Goal: Communication & Community: Answer question/provide support

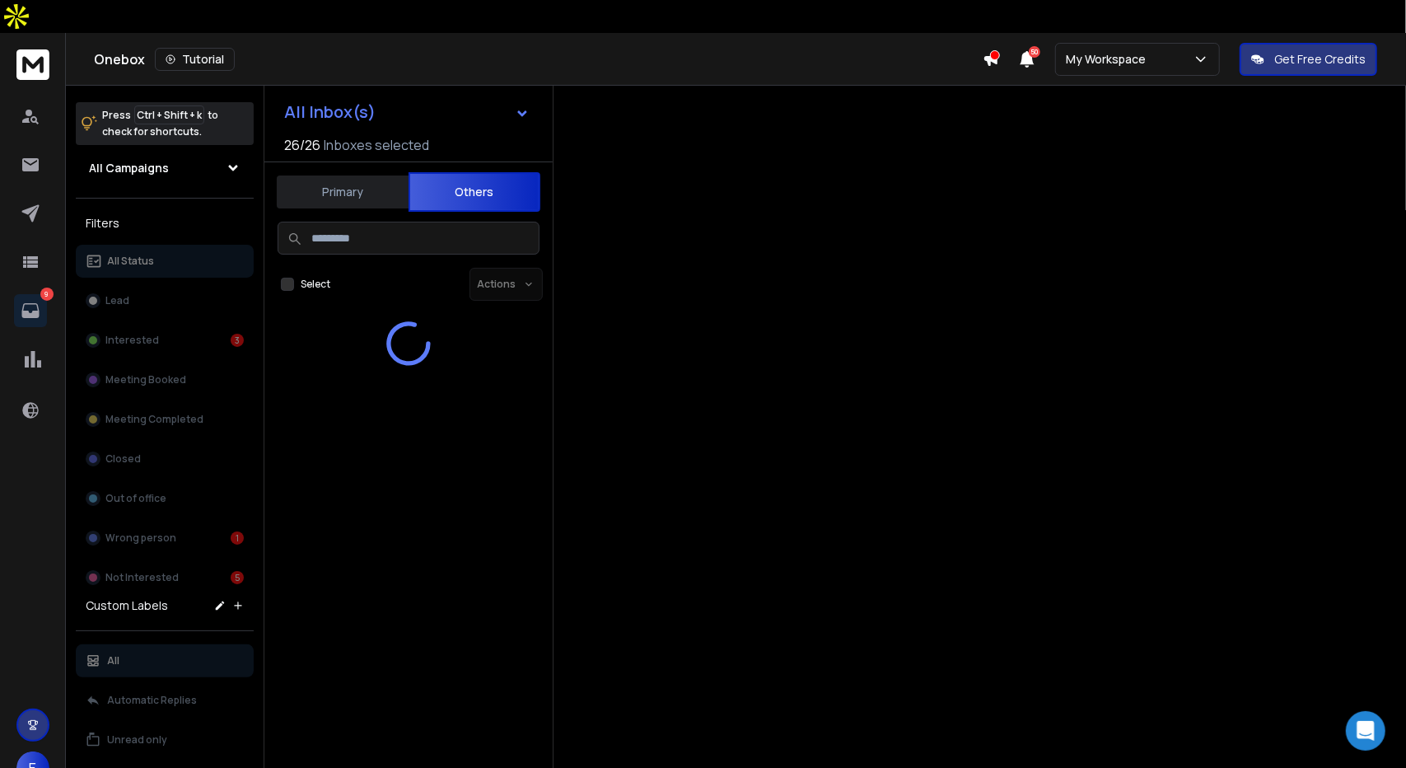
click at [516, 172] on button "Others" at bounding box center [475, 192] width 132 height 40
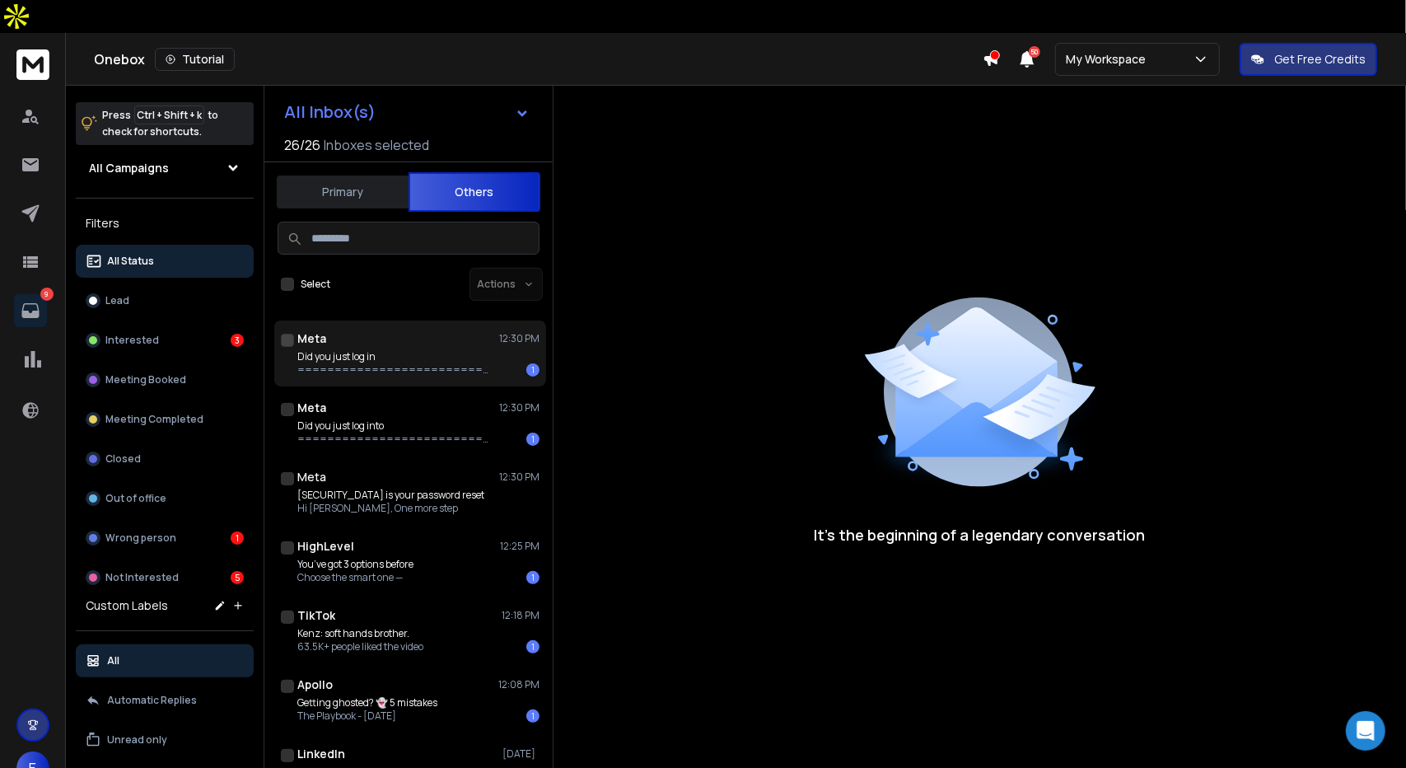
click at [452, 363] on p "======================================== This wasn't me [URL][DOMAIN_NAME][PERS…" at bounding box center [396, 369] width 198 height 13
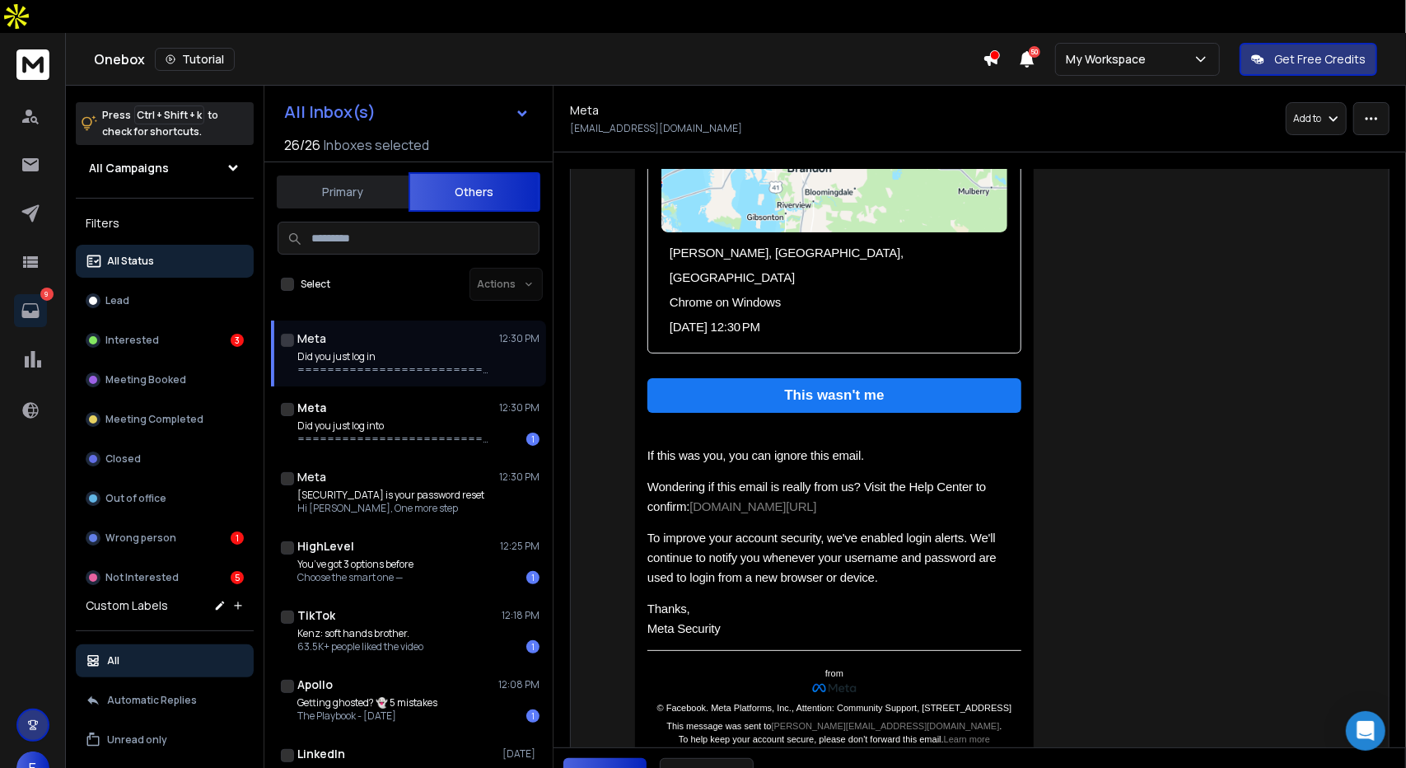
scroll to position [659, 0]
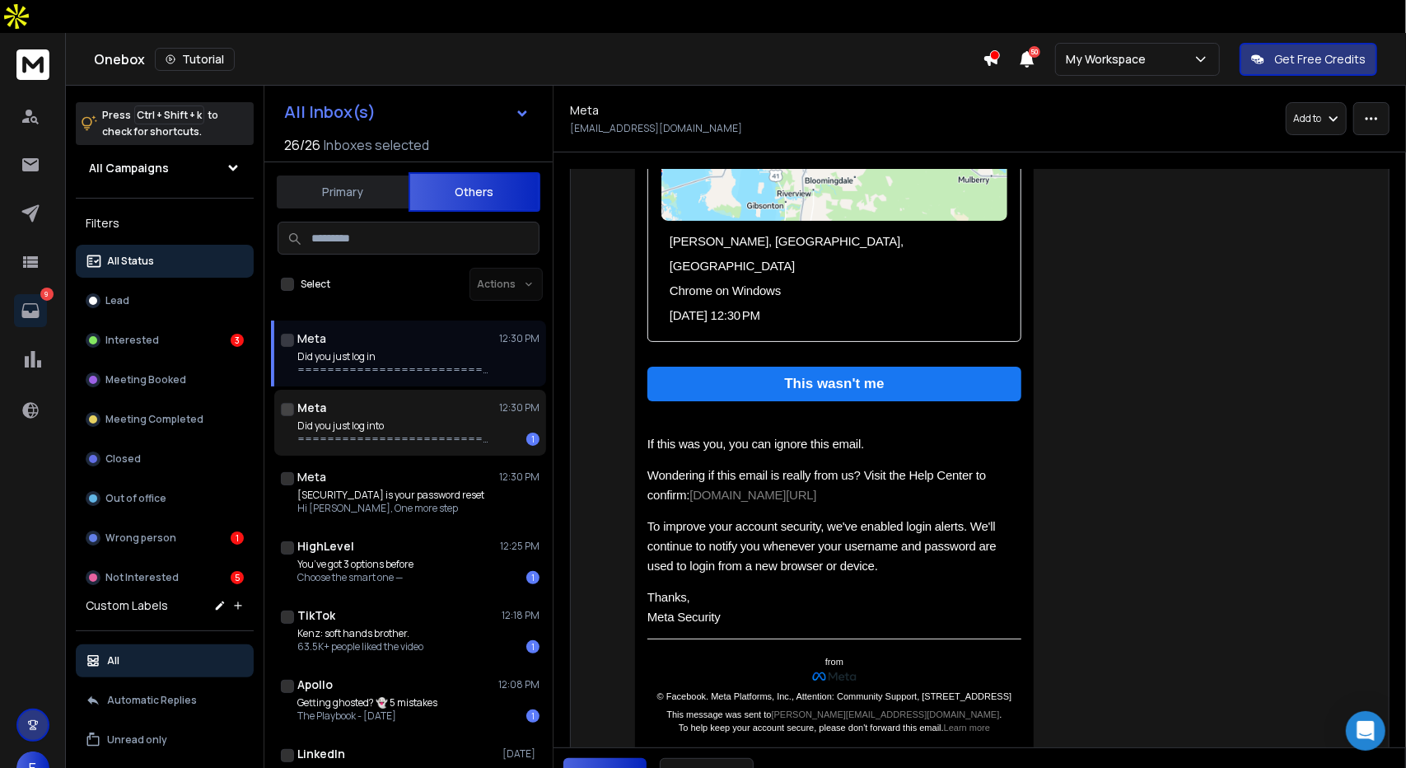
click at [397, 419] on p "Did you just log into" at bounding box center [396, 425] width 198 height 13
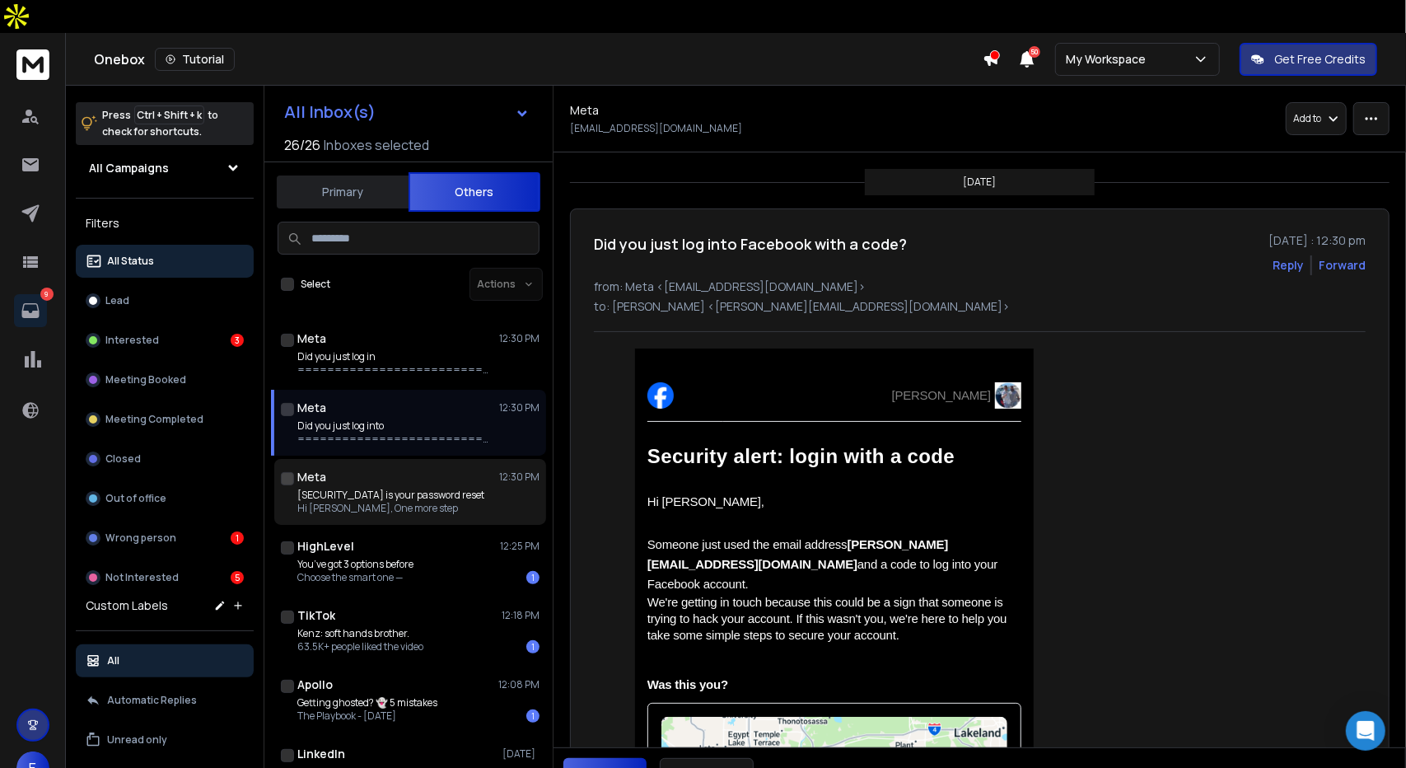
click at [402, 489] on p "[SECURITY_DATA] is your password reset" at bounding box center [390, 495] width 187 height 13
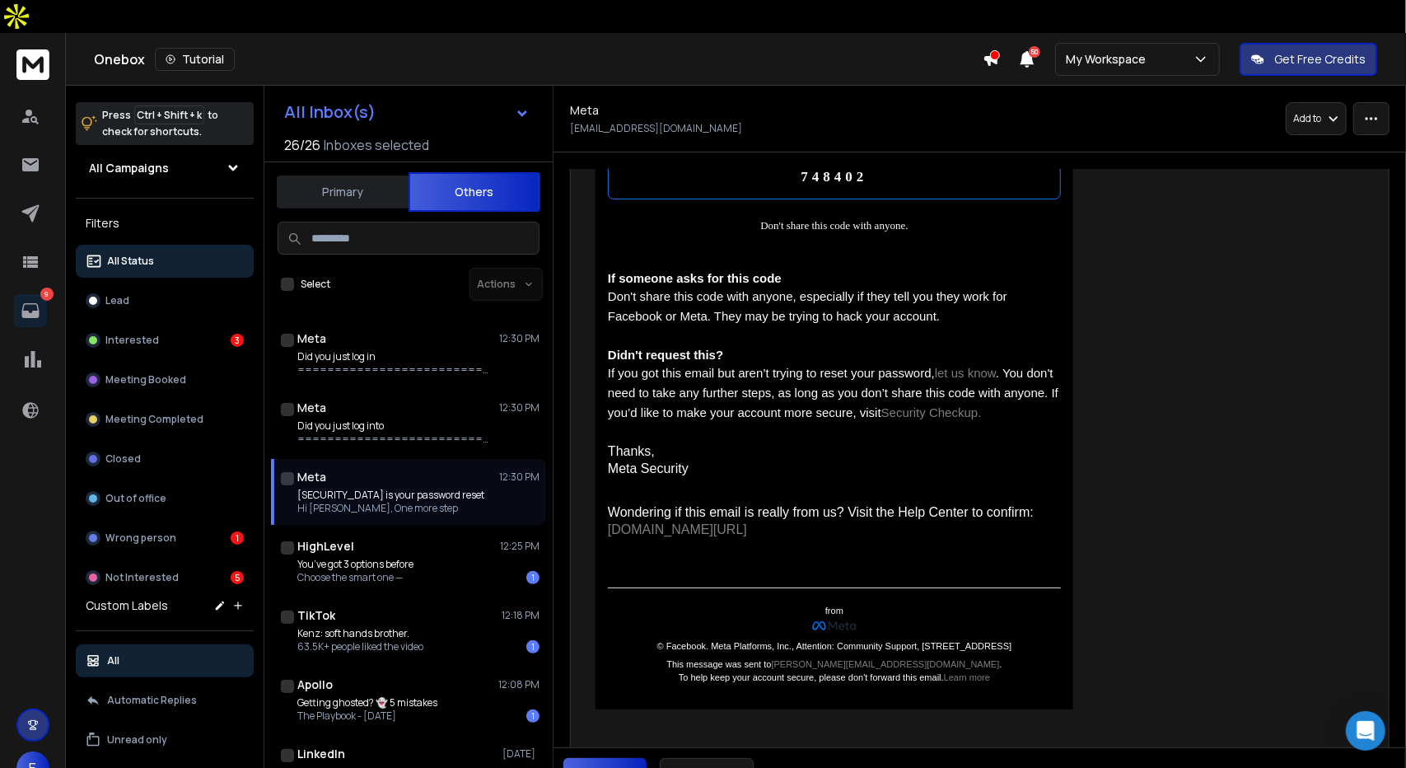
scroll to position [412, 0]
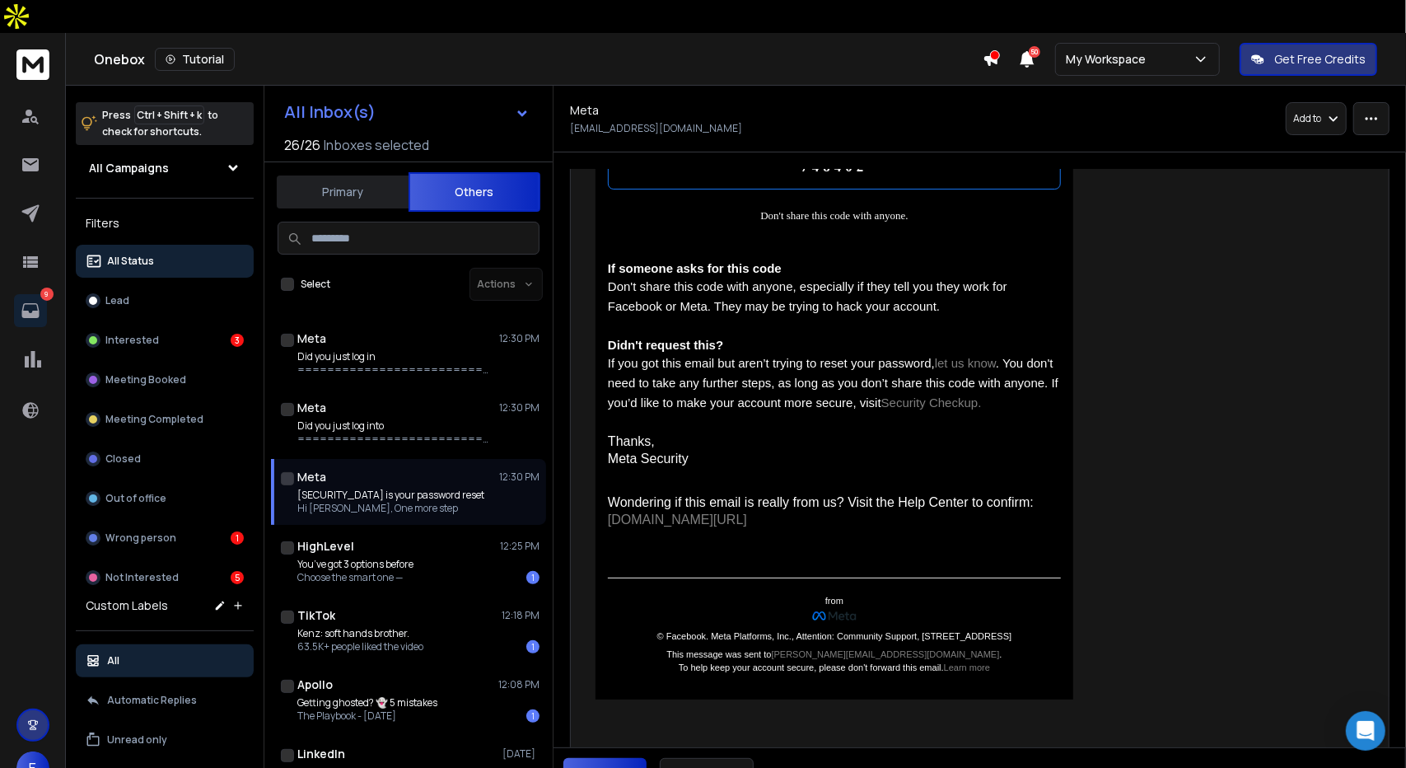
click at [583, 766] on div "Reply" at bounding box center [592, 774] width 30 height 16
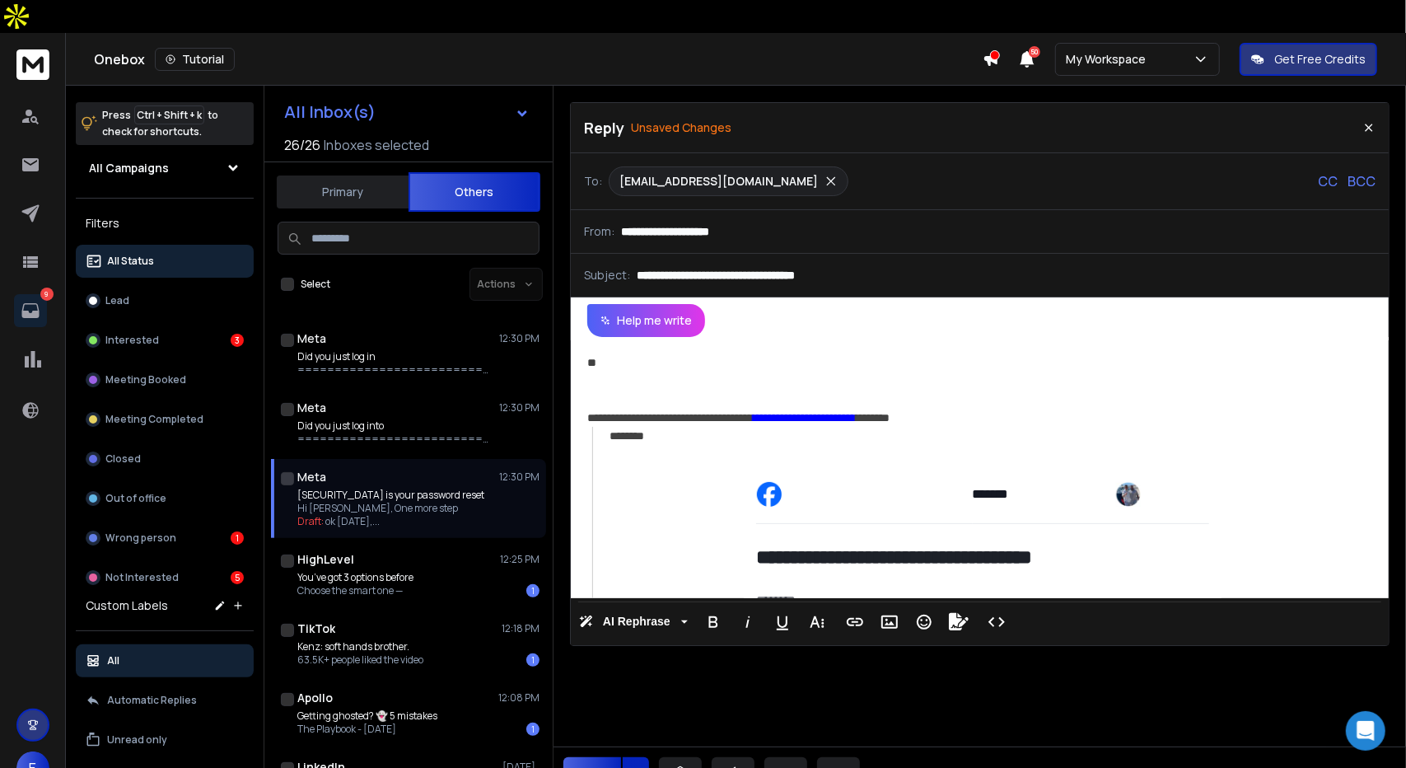
click at [595, 757] on button "Send" at bounding box center [593, 773] width 58 height 33
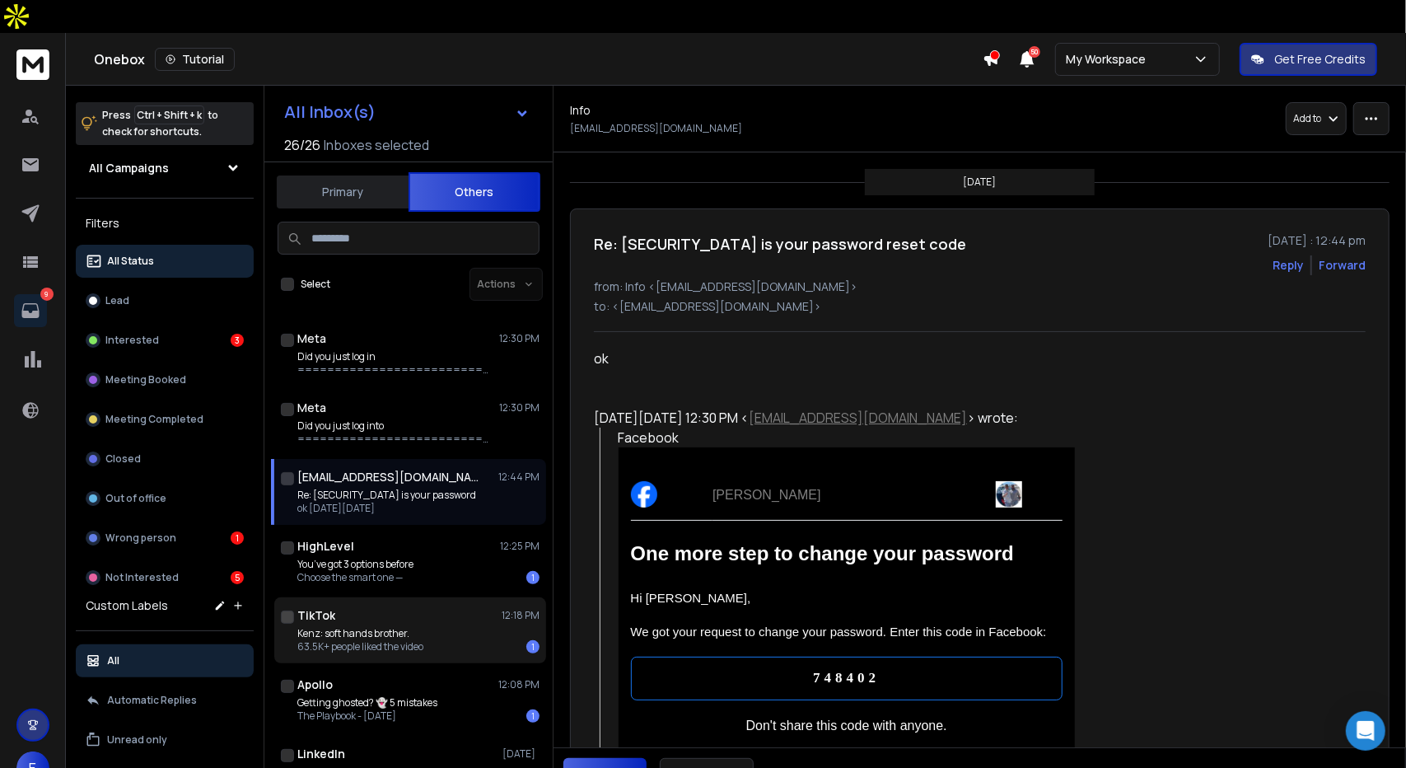
click at [424, 627] on p "Kenz: soft hands brother." at bounding box center [360, 633] width 126 height 13
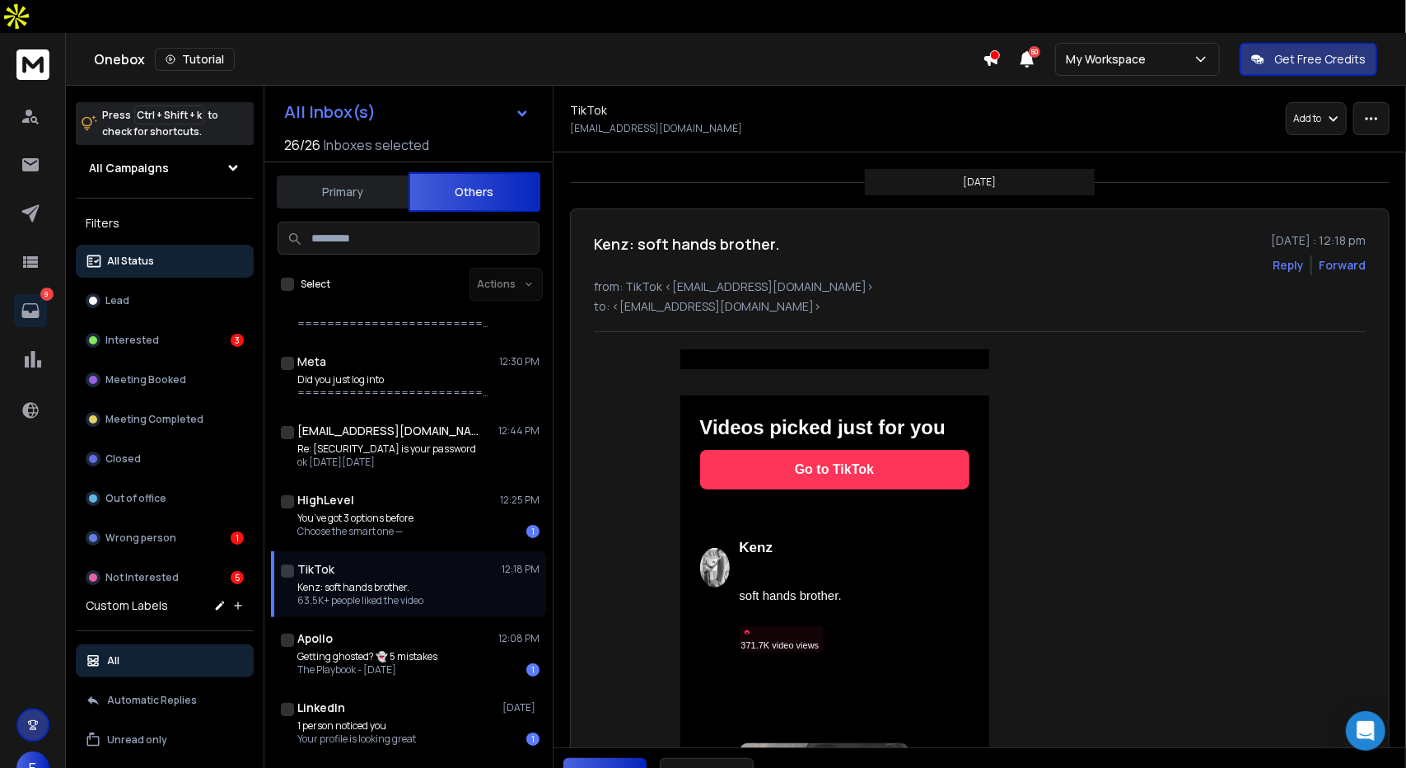
scroll to position [165, 0]
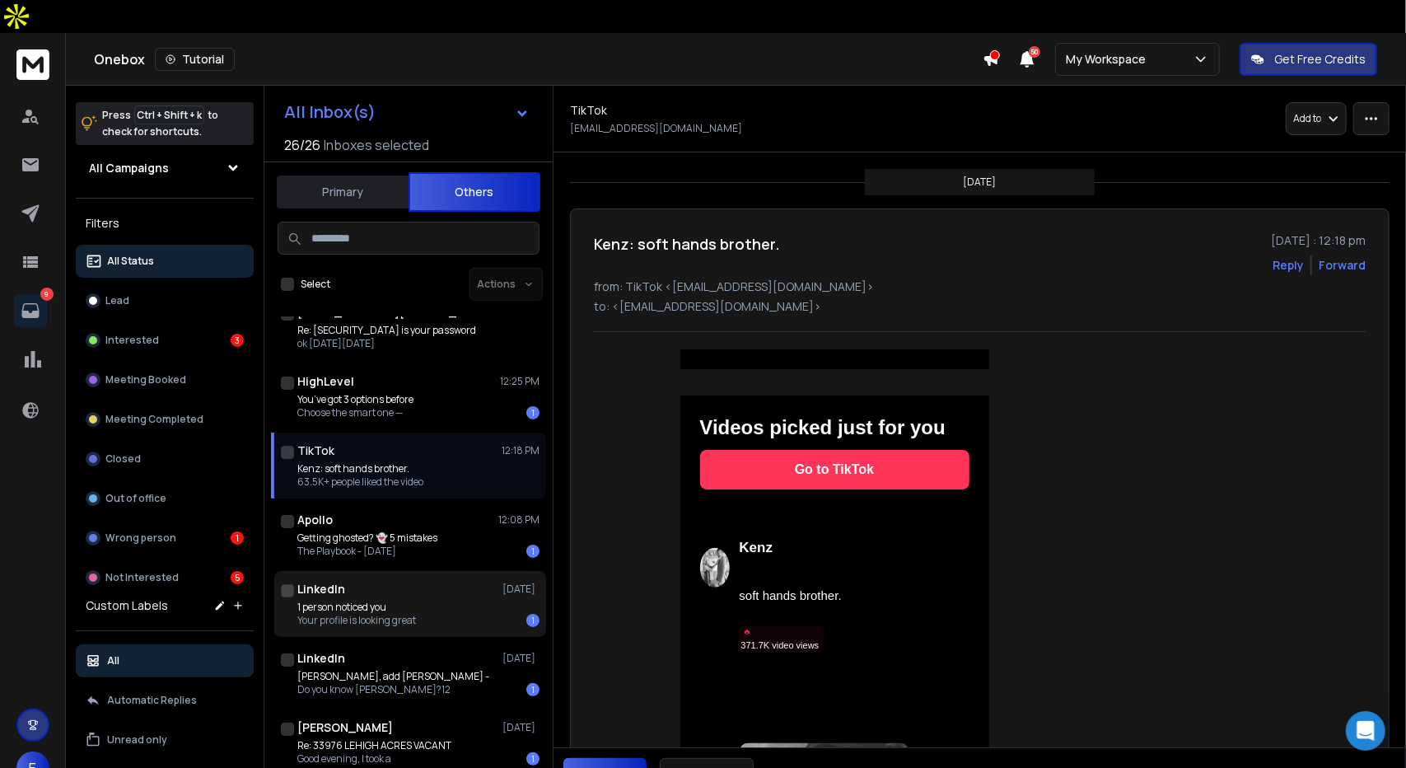
click at [475, 581] on div "LinkedIn [DATE]" at bounding box center [418, 589] width 242 height 16
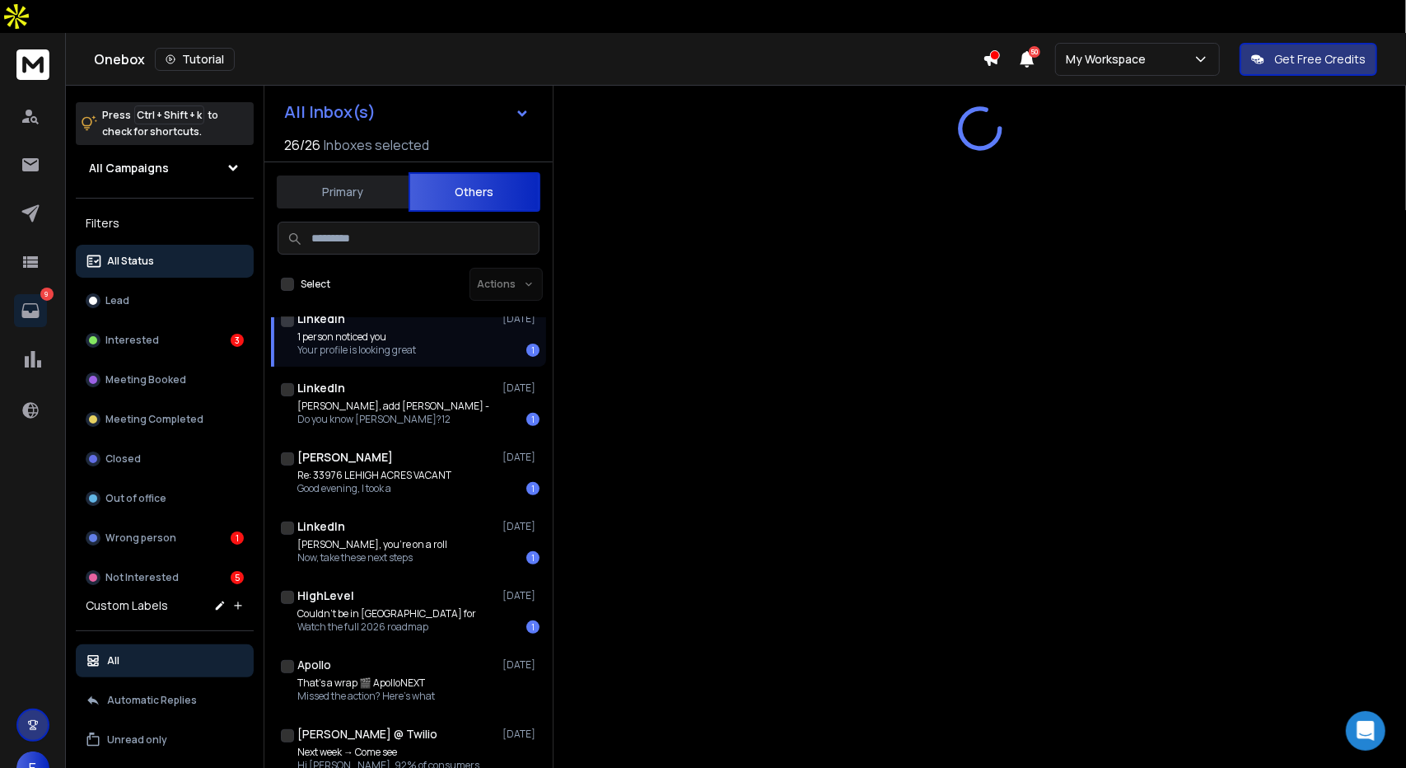
scroll to position [494, 0]
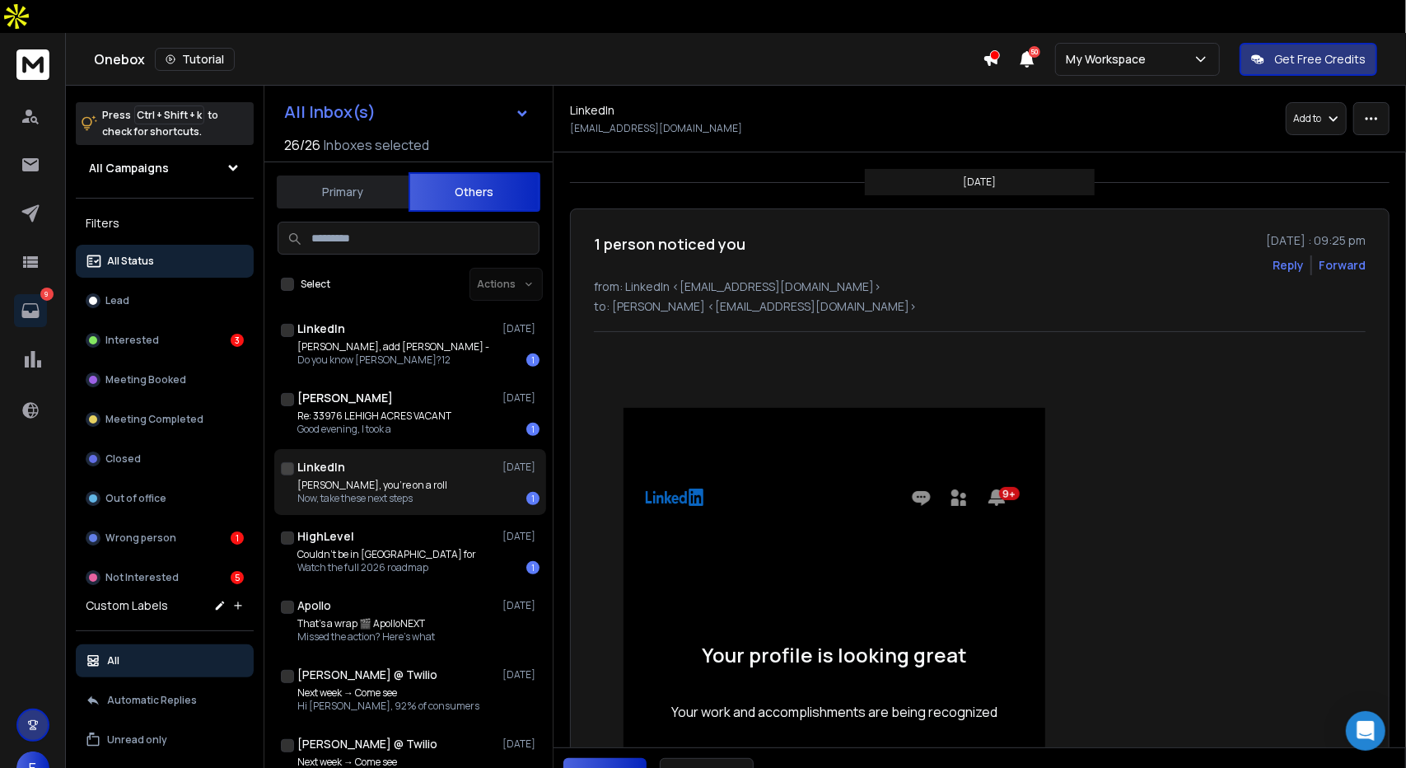
click at [458, 479] on div "[PERSON_NAME], you’re on a roll Now, take these next steps 1" at bounding box center [418, 492] width 242 height 26
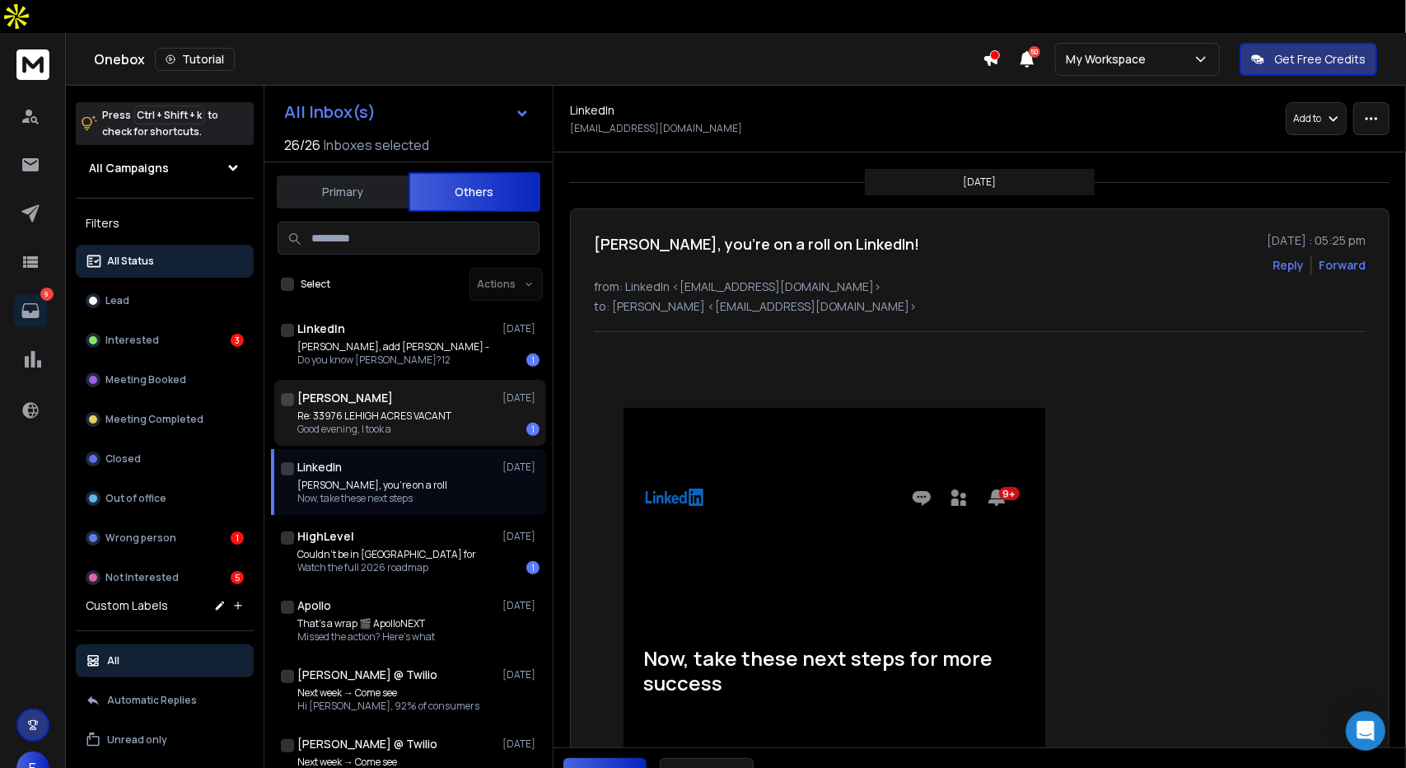
click at [463, 410] on div "Re: 33976 LEHIGH ACRES VACANT Good evening, I took a 1" at bounding box center [418, 423] width 242 height 26
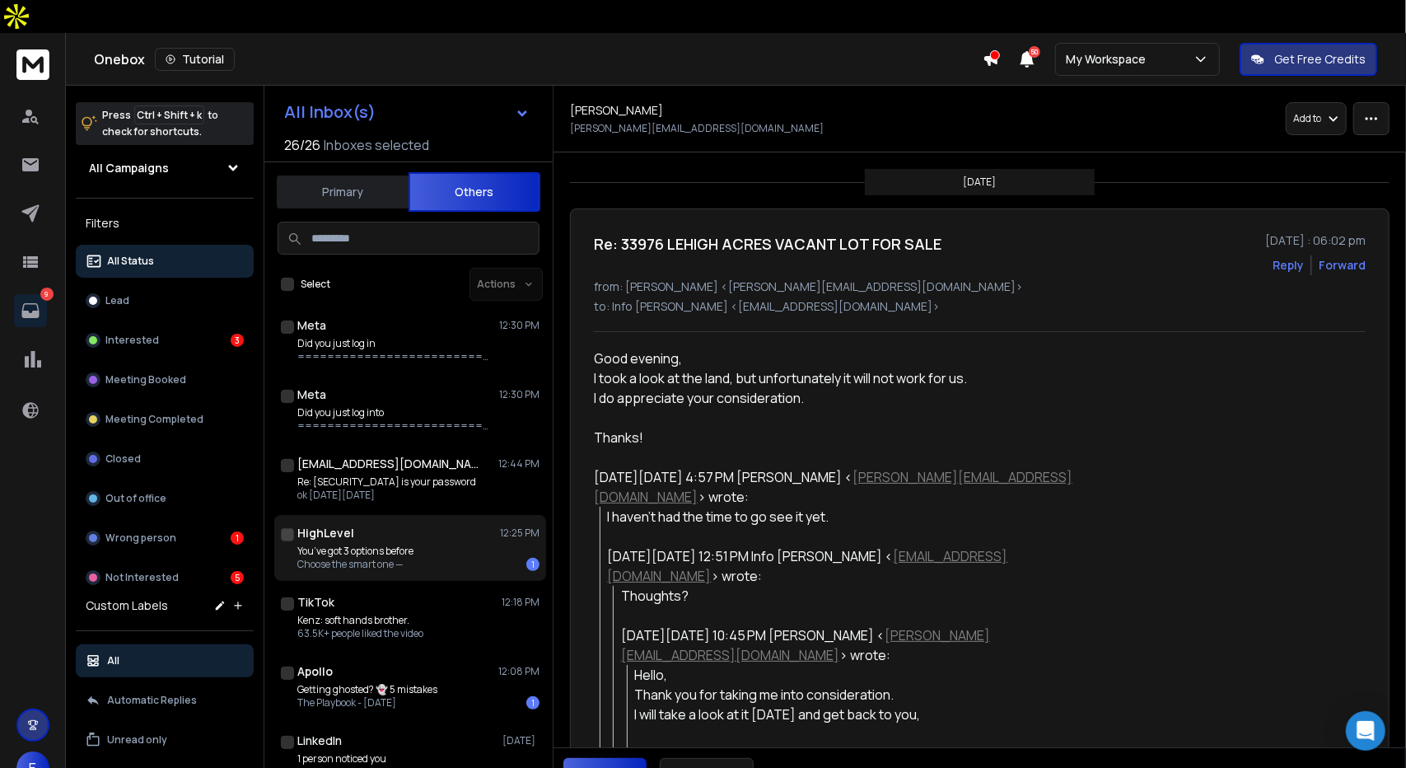
scroll to position [0, 0]
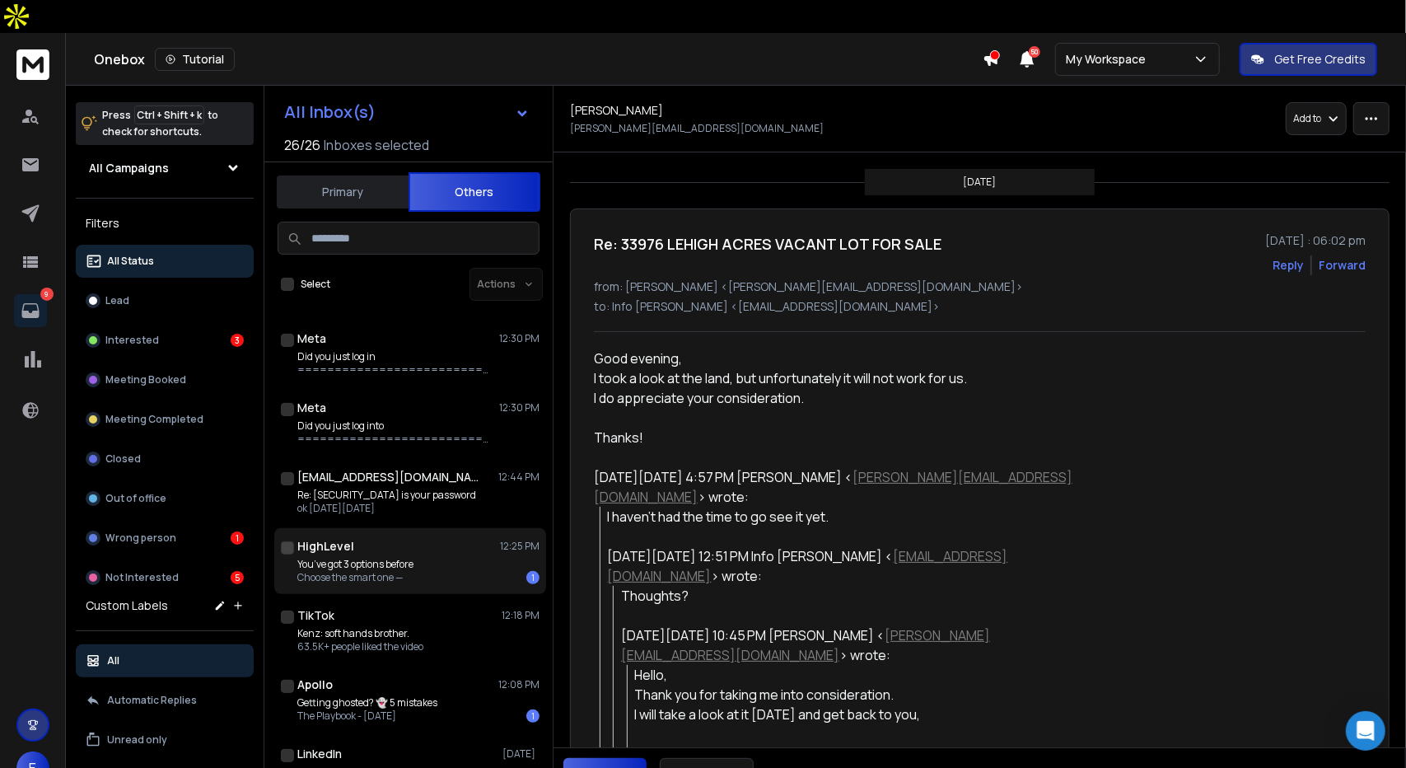
click at [475, 553] on div "HighLevel 12:25 PM You’ve got 3 options before Choose the smart one — 1" at bounding box center [410, 561] width 272 height 66
